Goal: Task Accomplishment & Management: Manage account settings

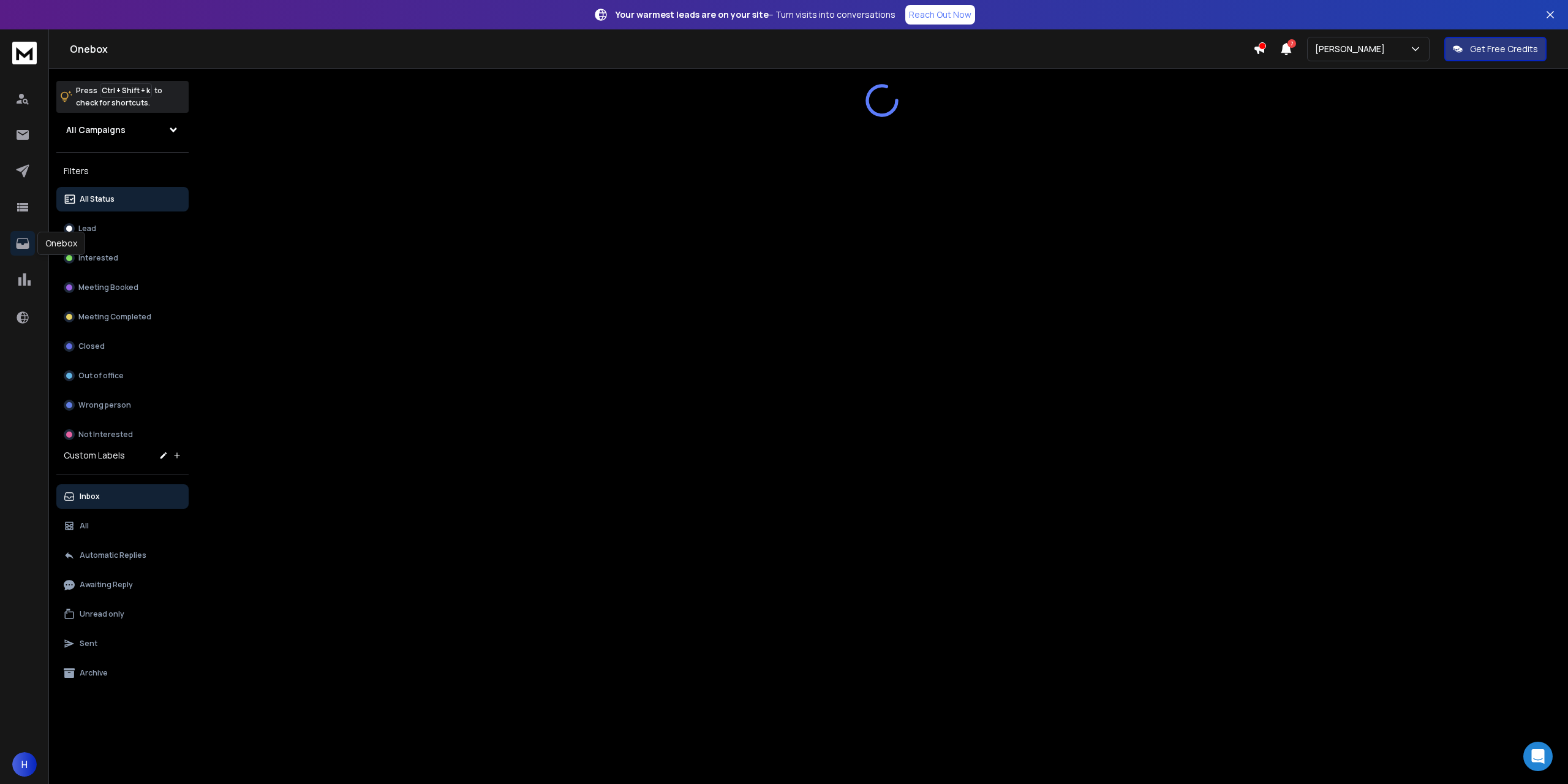
click at [30, 245] on link at bounding box center [23, 244] width 25 height 25
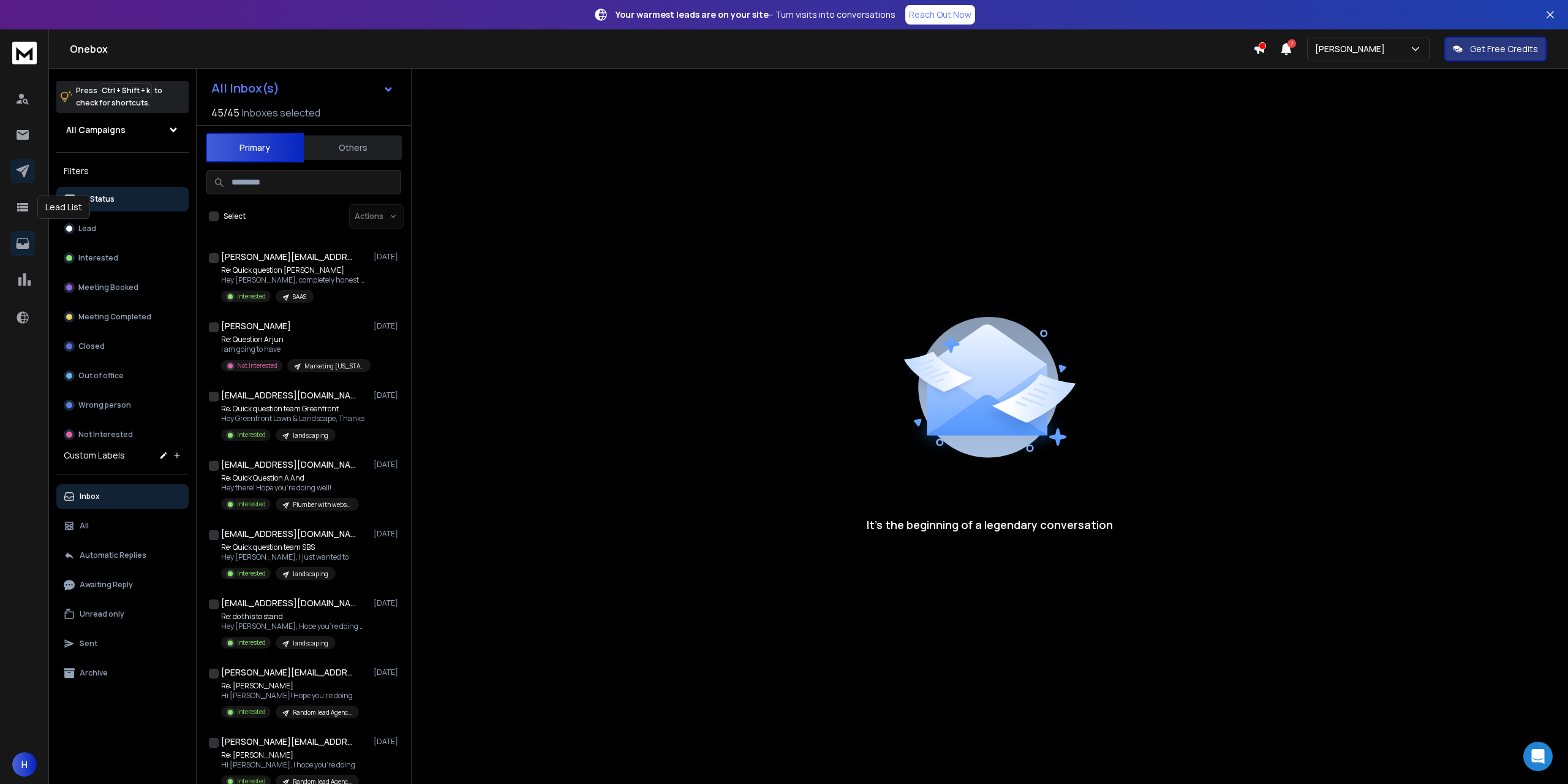
click at [22, 167] on icon at bounding box center [23, 171] width 15 height 15
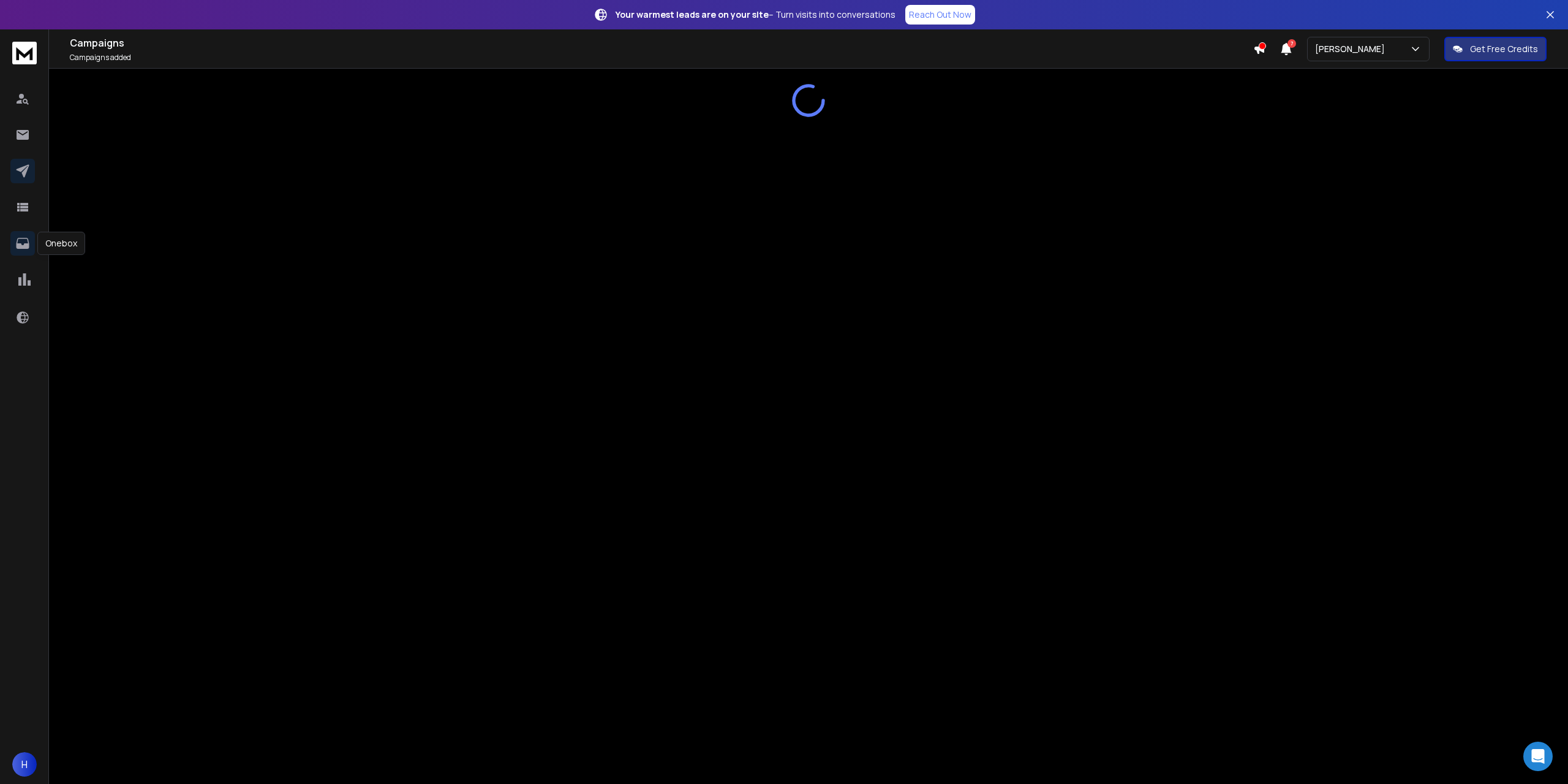
click at [31, 236] on link at bounding box center [23, 244] width 25 height 25
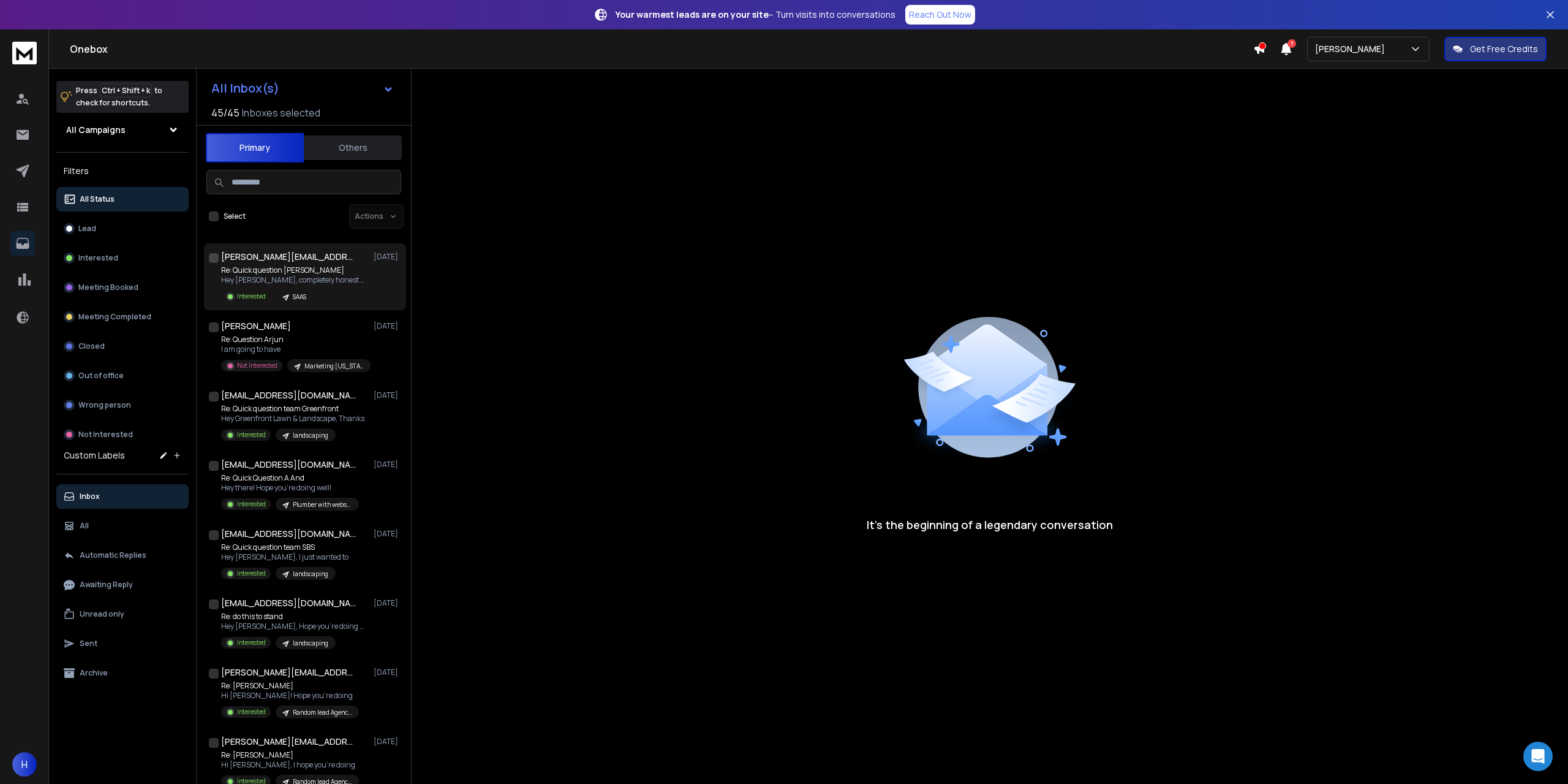
click at [338, 262] on div "[PERSON_NAME][EMAIL_ADDRESS][DOMAIN_NAME] [DATE]" at bounding box center [311, 256] width 180 height 12
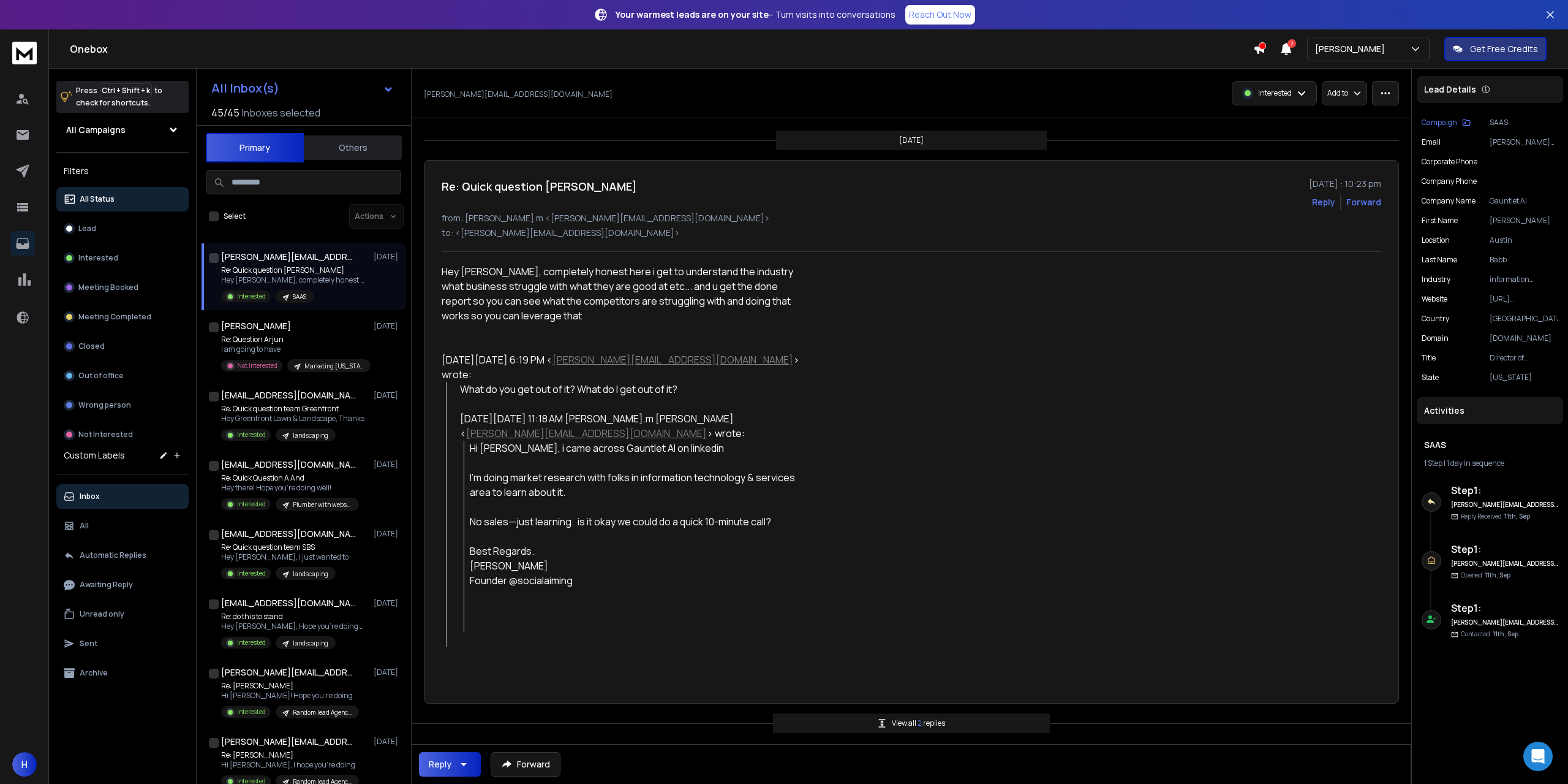
drag, startPoint x: 0, startPoint y: 764, endPoint x: 11, endPoint y: 772, distance: 13.6
click at [11, 772] on div "H" at bounding box center [24, 409] width 49 height 759
click at [18, 758] on span "H" at bounding box center [25, 764] width 25 height 25
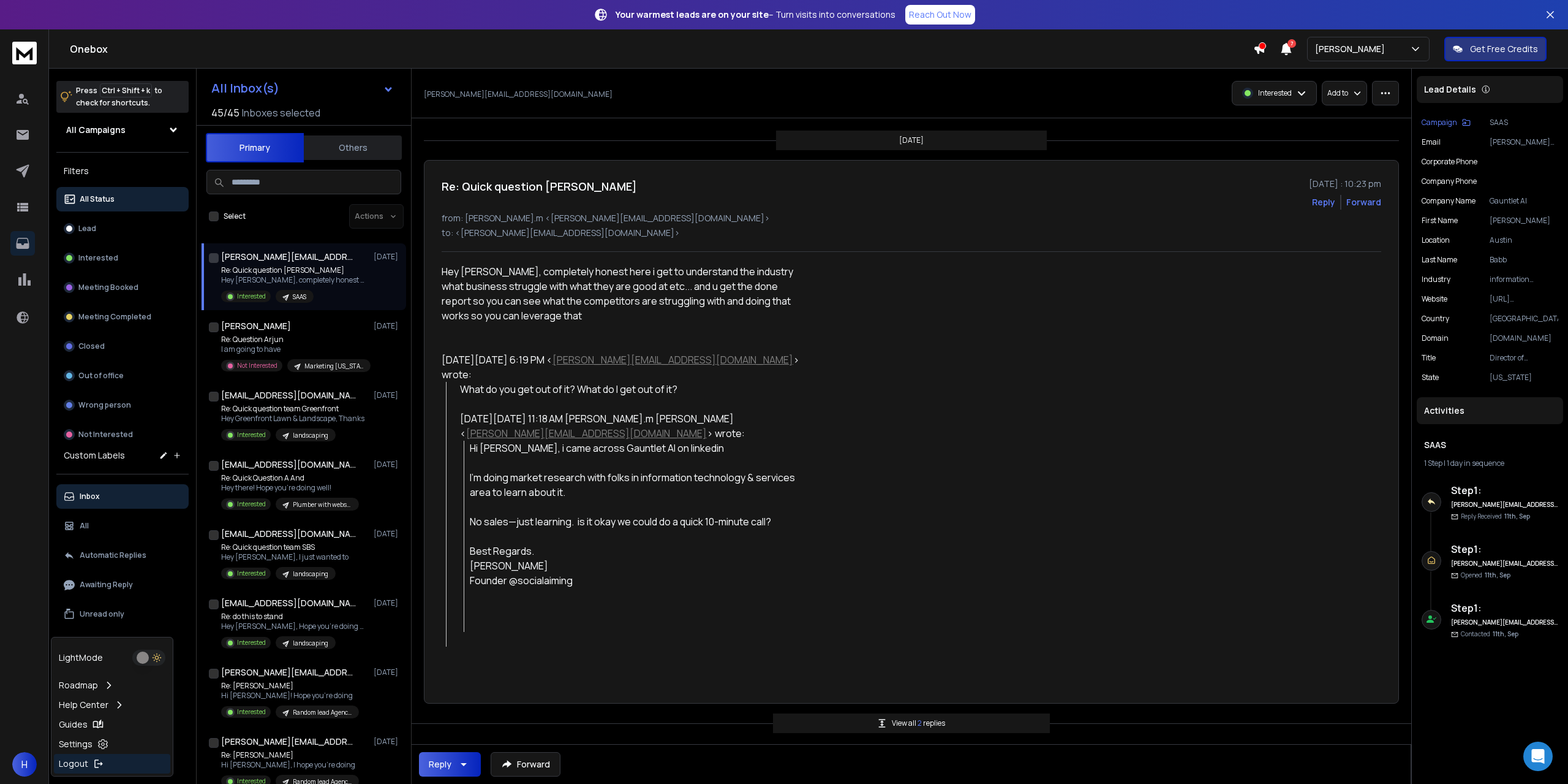
click at [66, 762] on p "Logout" at bounding box center [73, 763] width 30 height 12
